Goal: Communication & Community: Answer question/provide support

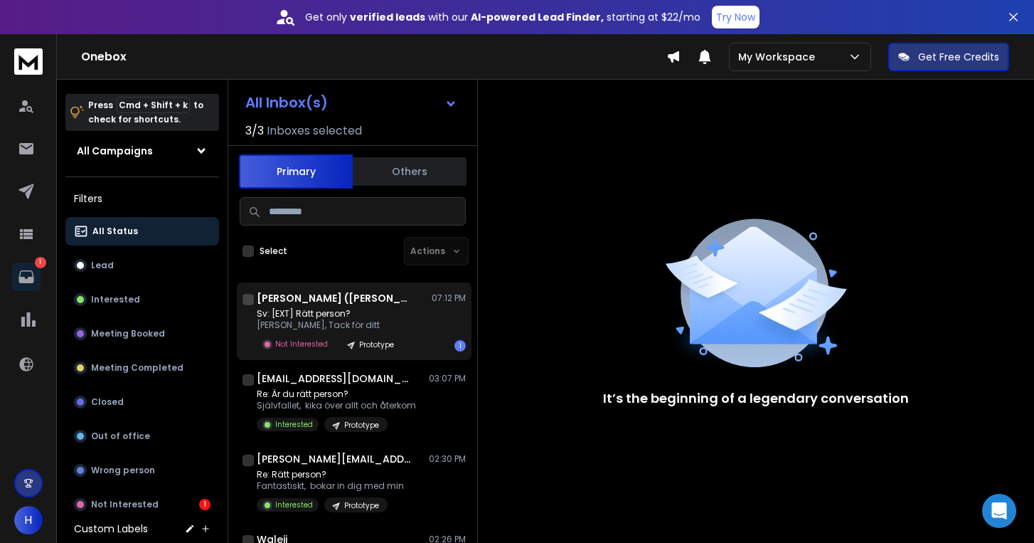
click at [366, 317] on p "Sv: [EXT] Rätt person?" at bounding box center [330, 313] width 146 height 11
